Goal: Check status

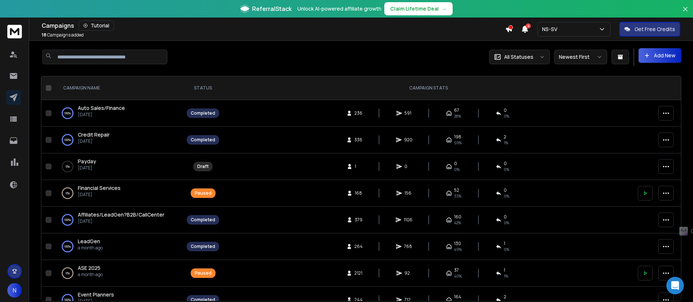
click at [684, 7] on icon "Close banner" at bounding box center [685, 9] width 7 height 7
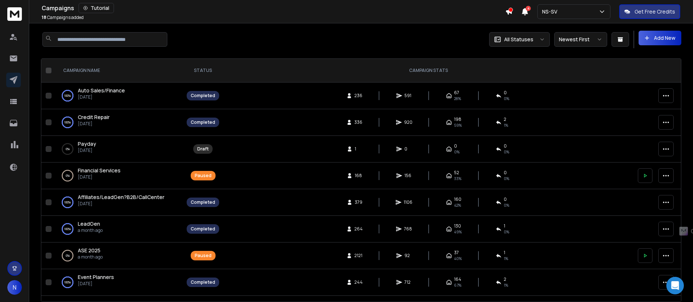
click at [94, 115] on span "Credit Repair" at bounding box center [94, 117] width 32 height 7
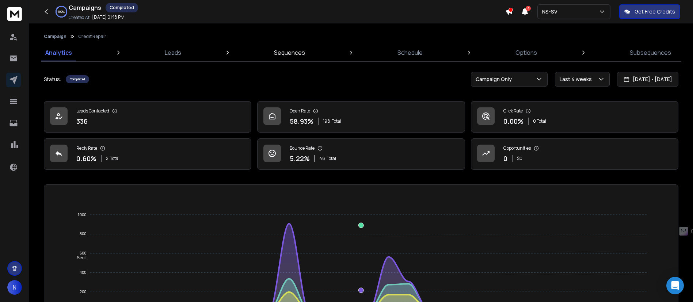
click at [286, 56] on p "Sequences" at bounding box center [289, 52] width 31 height 9
